Goal: Check status

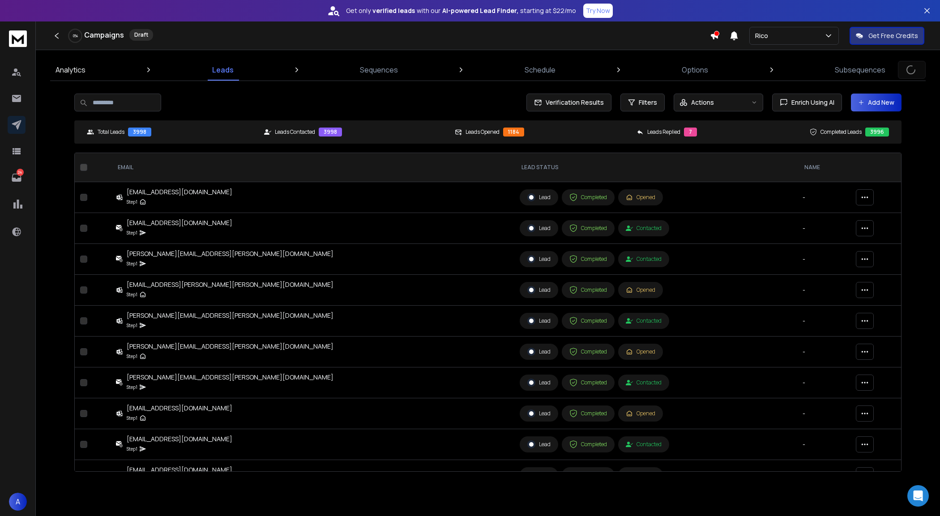
click at [83, 69] on p "Analytics" at bounding box center [70, 69] width 30 height 11
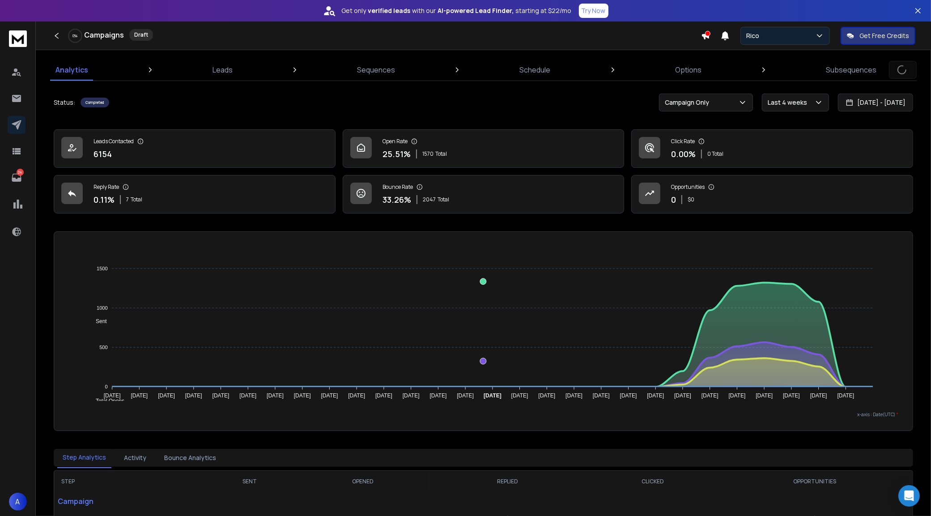
click at [803, 41] on button "Rico" at bounding box center [784, 36] width 89 height 18
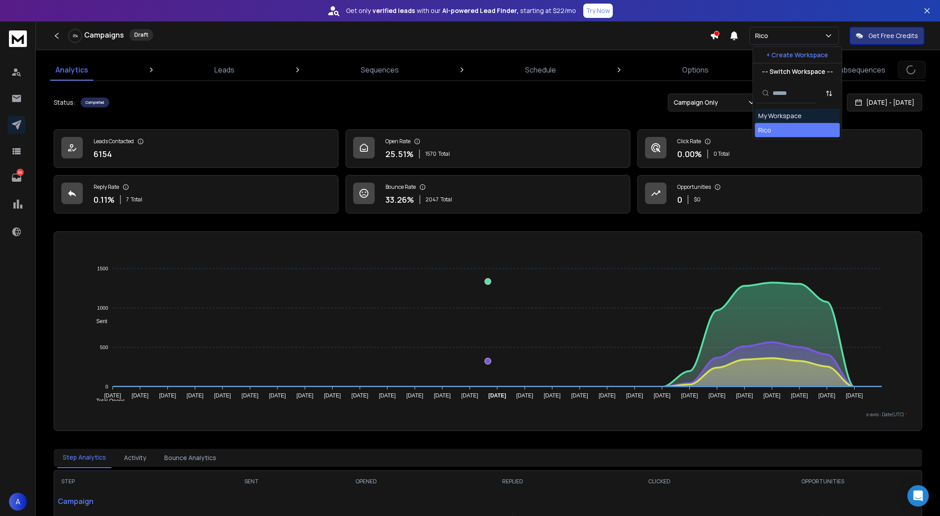
drag, startPoint x: 804, startPoint y: 37, endPoint x: 676, endPoint y: 58, distance: 129.7
click at [803, 37] on div "Rico" at bounding box center [794, 35] width 78 height 9
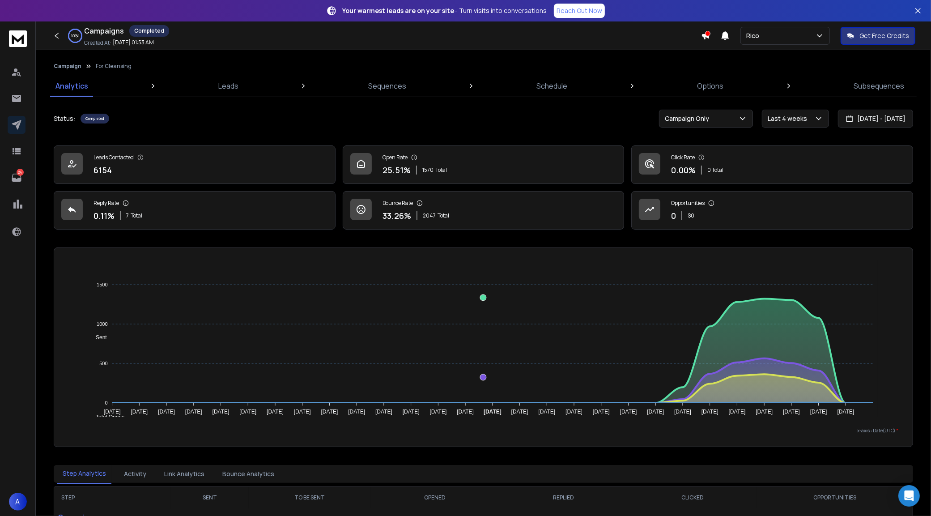
drag, startPoint x: 268, startPoint y: 119, endPoint x: 499, endPoint y: 97, distance: 231.5
click at [272, 113] on div "Status: Completed Campaign Only Last 4 weeks 18 Aug 2025 - 15 Sep 2025" at bounding box center [483, 119] width 859 height 18
